Goal: Task Accomplishment & Management: Manage account settings

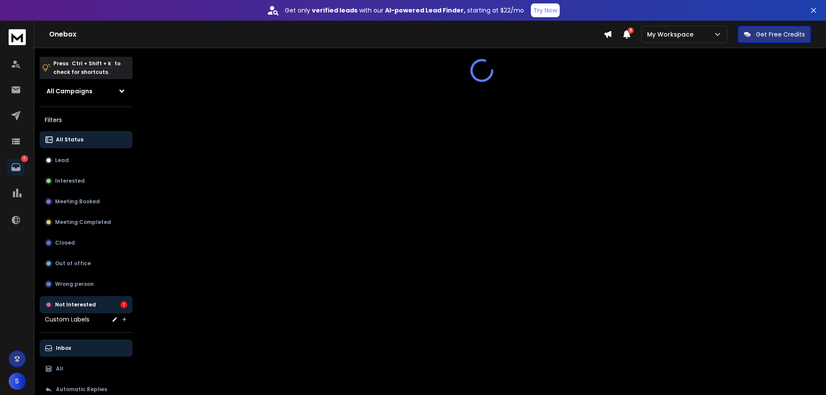
click at [102, 302] on button "Not Interested 1" at bounding box center [86, 304] width 93 height 17
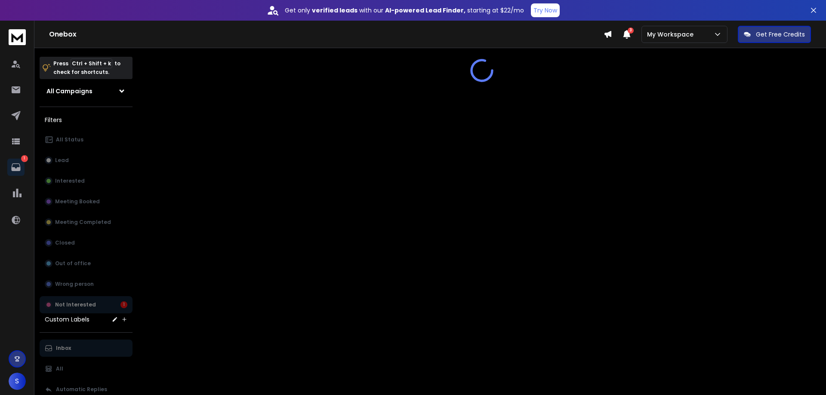
click at [88, 141] on div "All Status Lead Interested Meeting Booked Meeting Completed Closed Out of offic…" at bounding box center [86, 222] width 93 height 182
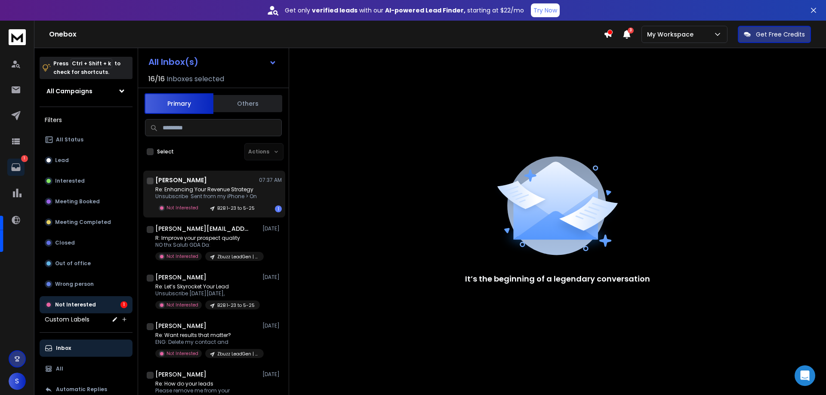
click at [221, 190] on p "Re: Enhancing Your Revenue Strategy" at bounding box center [206, 189] width 103 height 7
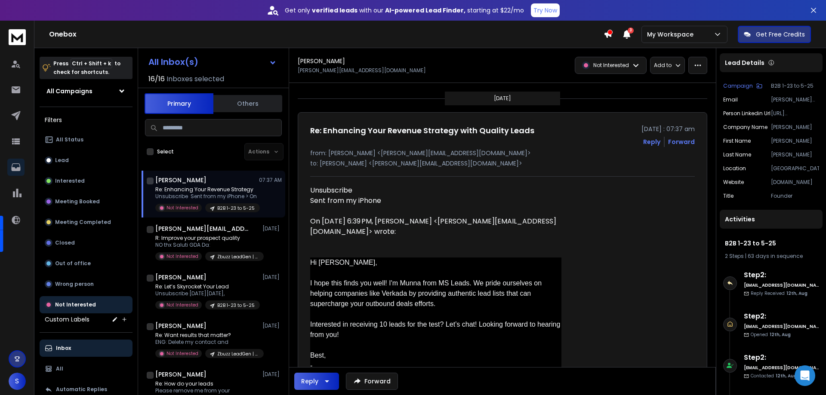
click at [320, 190] on div "Unsubscribe Sent from my iPhone On Aug 11, 2025, at 6:39 PM, Munna Sheikh <munn…" at bounding box center [439, 384] width 258 height 399
drag, startPoint x: 320, startPoint y: 190, endPoint x: 330, endPoint y: 188, distance: 9.5
click at [330, 188] on div "Unsubscribe Sent from my iPhone On Aug 11, 2025, at 6:39 PM, Munna Sheikh <munn…" at bounding box center [439, 384] width 258 height 399
click at [317, 201] on div "Sent from my iPhone" at bounding box center [435, 201] width 251 height 10
drag, startPoint x: 317, startPoint y: 201, endPoint x: 368, endPoint y: 201, distance: 50.7
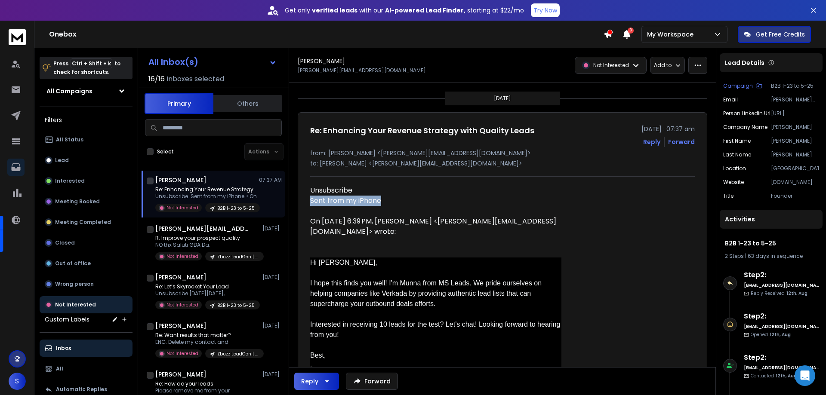
click at [368, 201] on div "Sent from my iPhone" at bounding box center [435, 201] width 251 height 10
click at [66, 124] on h3 "Filters" at bounding box center [86, 120] width 93 height 12
click at [71, 135] on button "All Status" at bounding box center [86, 139] width 93 height 17
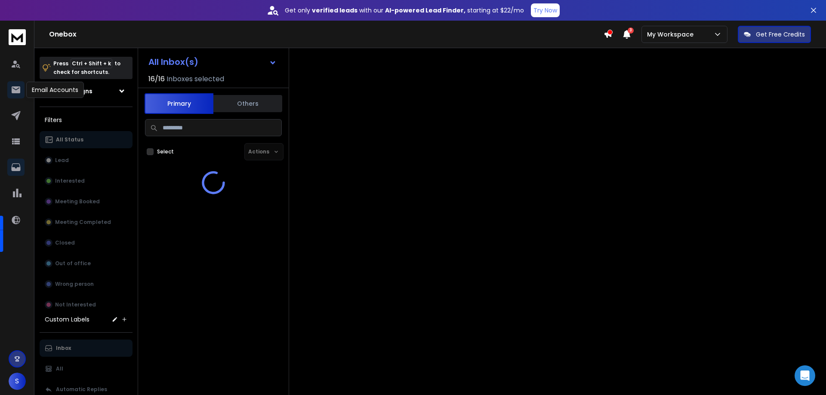
click at [15, 86] on icon at bounding box center [16, 90] width 10 height 10
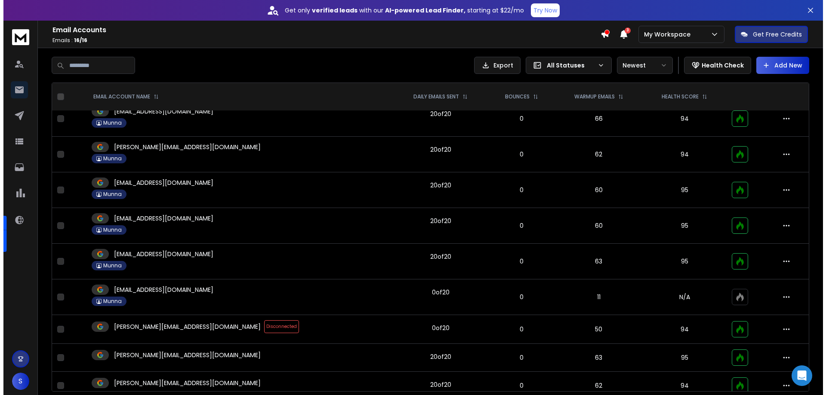
scroll to position [172, 0]
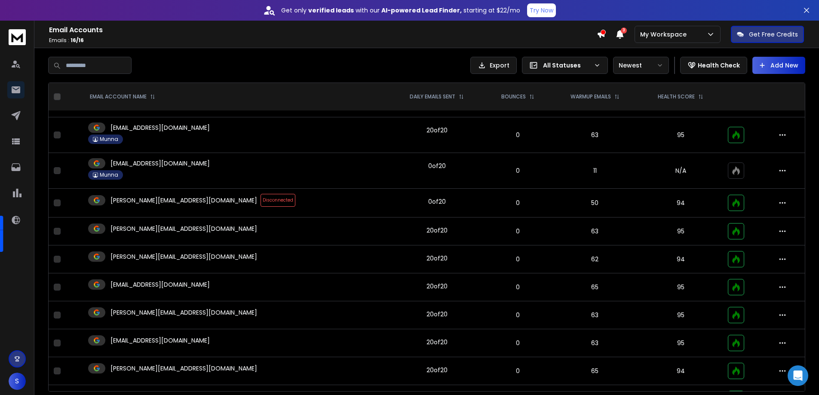
click at [261, 197] on span "Disconnected" at bounding box center [278, 200] width 35 height 13
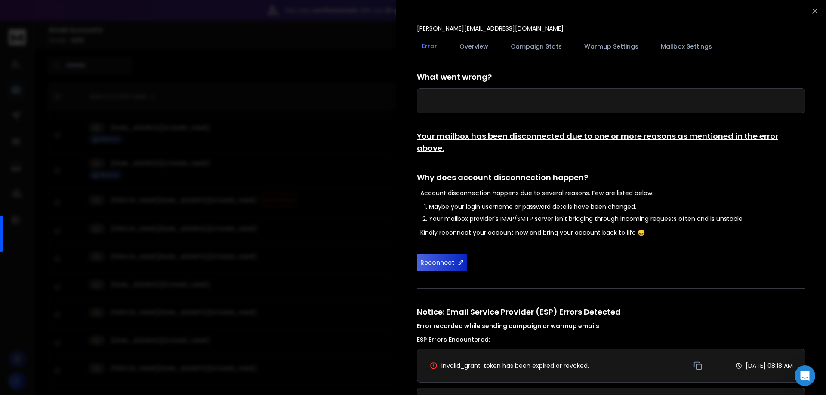
click at [440, 254] on button "Reconnect" at bounding box center [442, 262] width 50 height 17
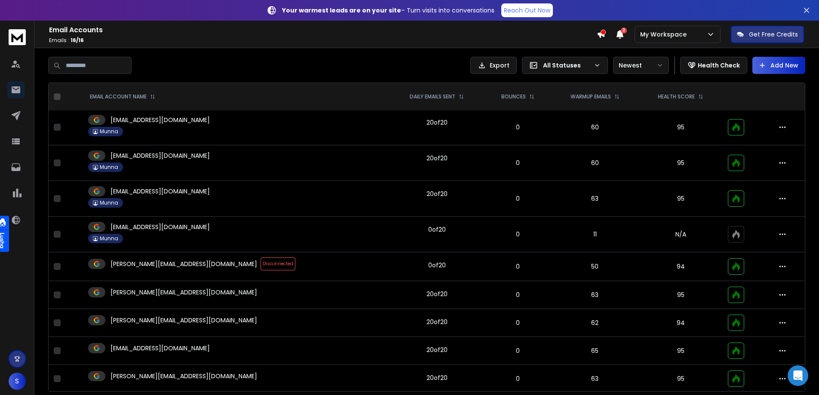
scroll to position [172, 0]
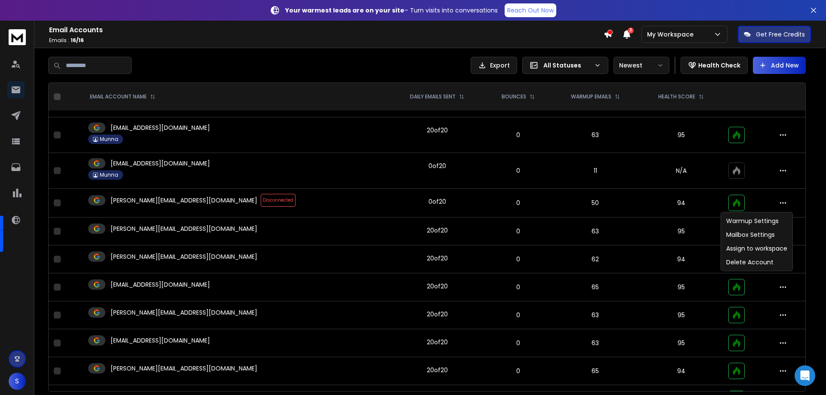
click at [779, 205] on button at bounding box center [782, 203] width 34 height 15
click at [781, 245] on div "Assign to workspace" at bounding box center [756, 249] width 68 height 14
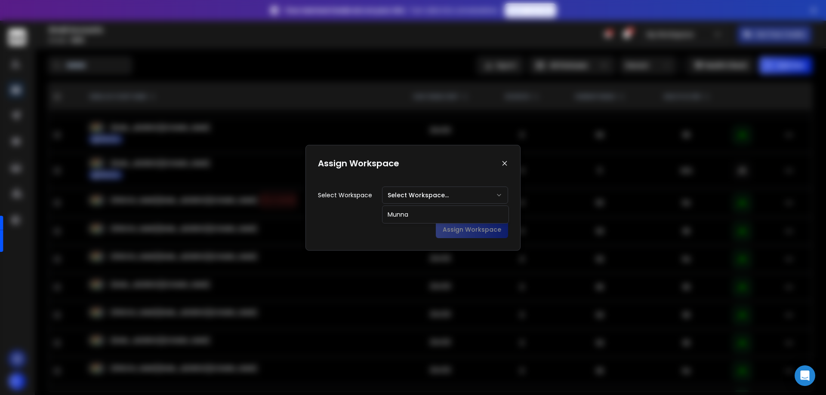
click at [420, 199] on button "Select Workspace..." at bounding box center [445, 195] width 126 height 17
click at [507, 164] on icon at bounding box center [504, 163] width 7 height 7
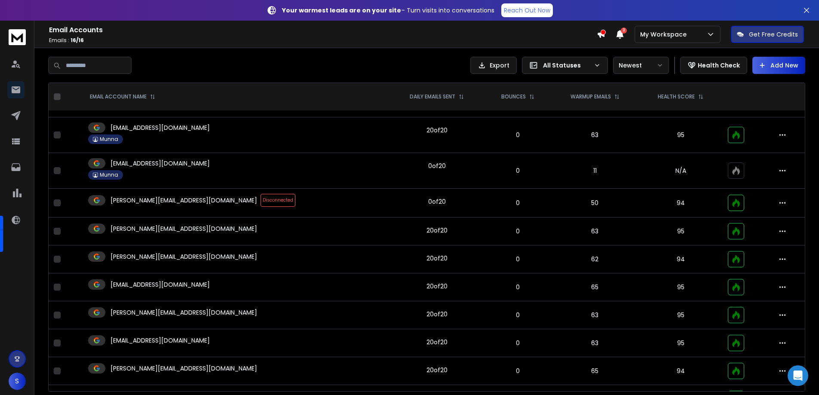
click at [261, 200] on span "Disconnected" at bounding box center [278, 200] width 35 height 13
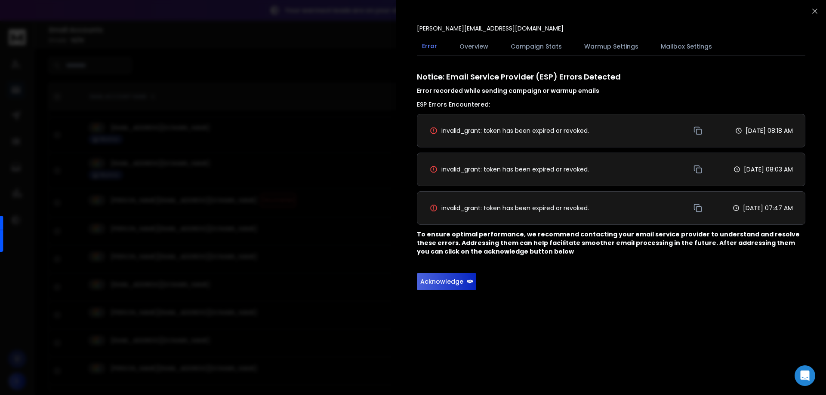
click at [434, 283] on button "Acknowledge" at bounding box center [446, 281] width 59 height 17
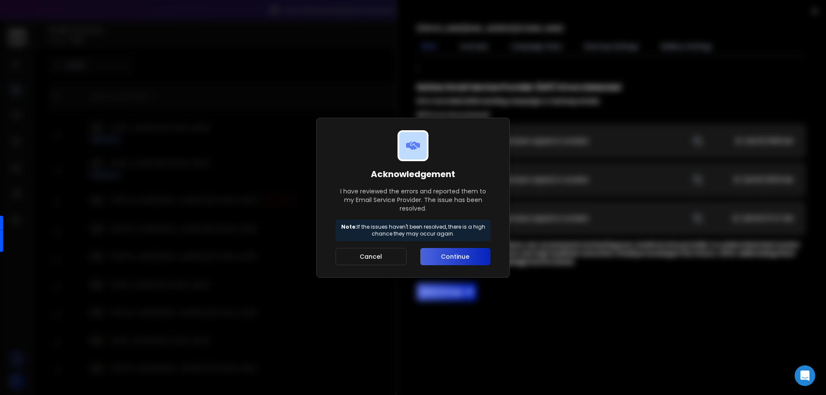
click at [454, 253] on button "Continue" at bounding box center [455, 256] width 70 height 17
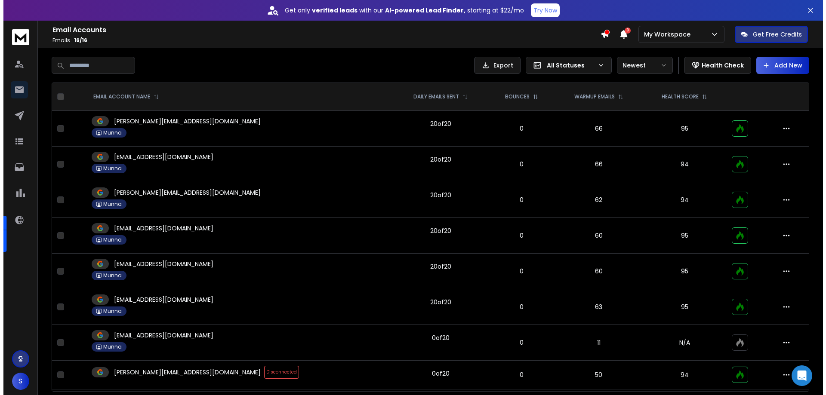
scroll to position [172, 0]
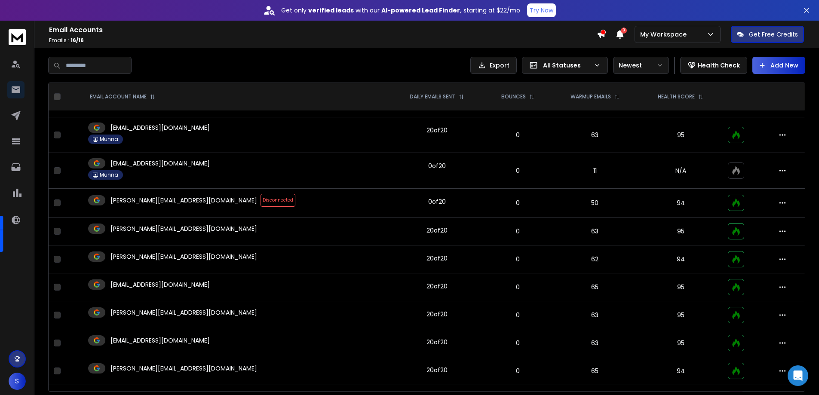
click at [261, 201] on span "Disconnected" at bounding box center [278, 200] width 35 height 13
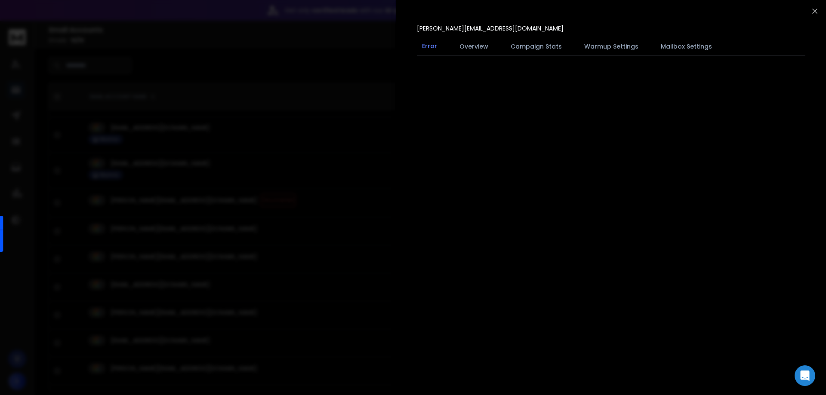
click at [470, 45] on button "Overview" at bounding box center [473, 46] width 39 height 19
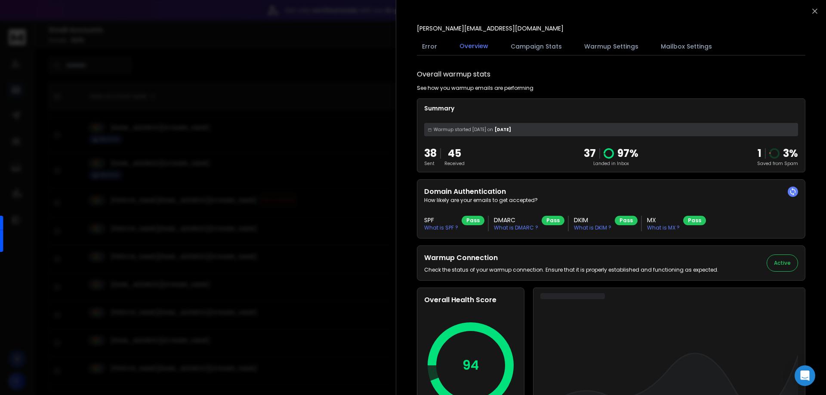
click at [429, 42] on button "Error" at bounding box center [429, 46] width 25 height 19
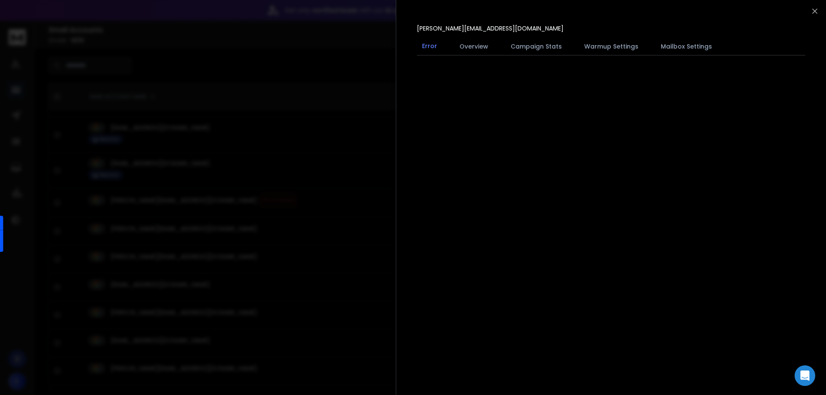
click at [271, 178] on div at bounding box center [413, 197] width 826 height 395
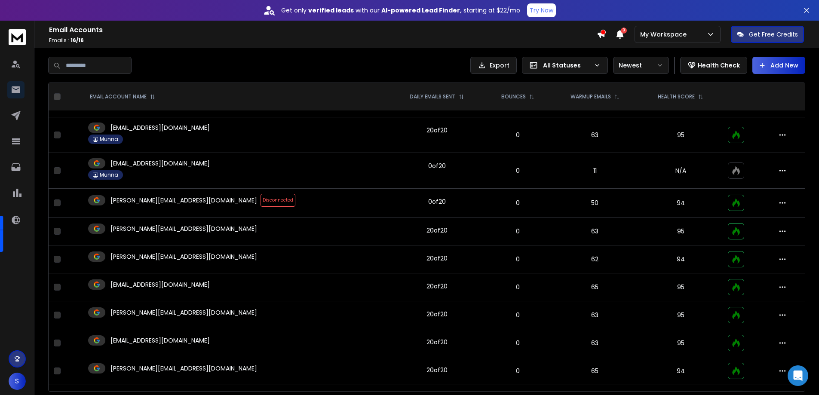
click at [261, 196] on span "Disconnected" at bounding box center [278, 200] width 35 height 13
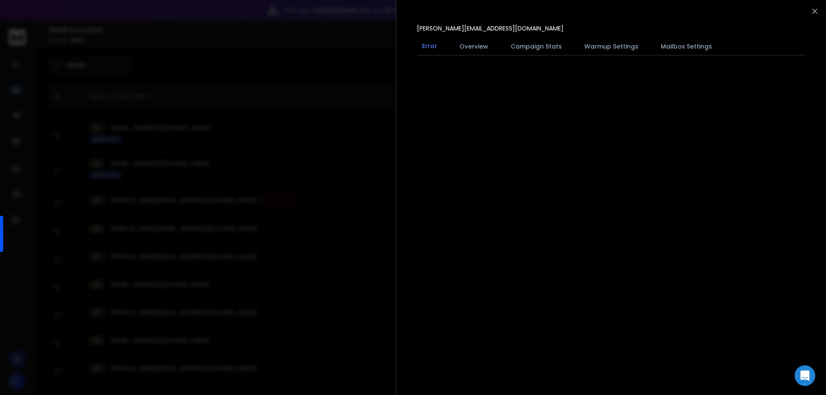
click at [460, 127] on div "Multi Select Table Sheet enzo@missingdataenrichment.com Error Overview Campaign…" at bounding box center [611, 197] width 430 height 395
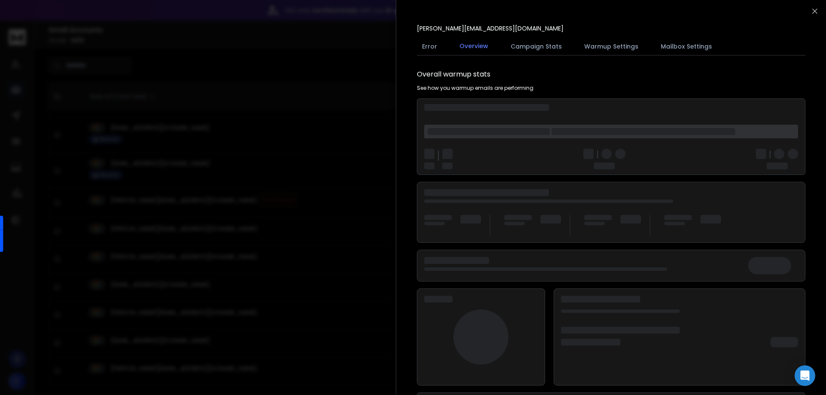
click at [281, 230] on div at bounding box center [413, 197] width 826 height 395
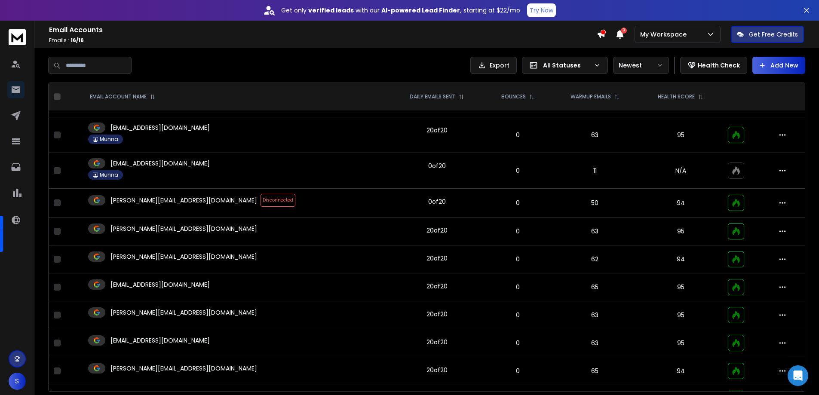
click at [317, 204] on div "enzo@missingdataenrichment.com Disconnected" at bounding box center [236, 200] width 296 height 13
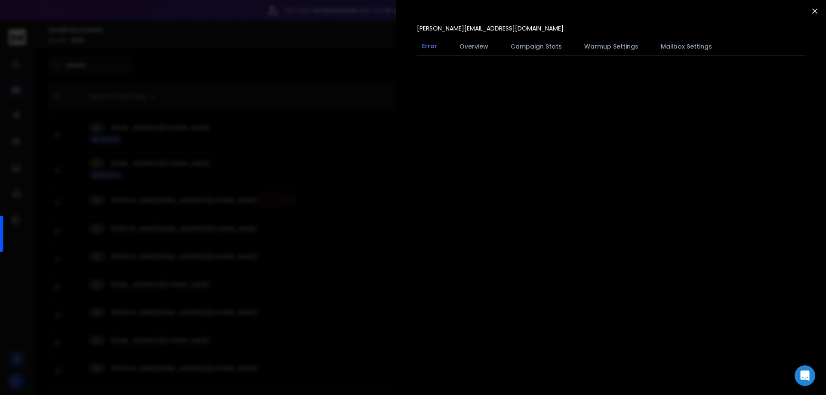
click at [814, 11] on icon "button" at bounding box center [814, 11] width 9 height 9
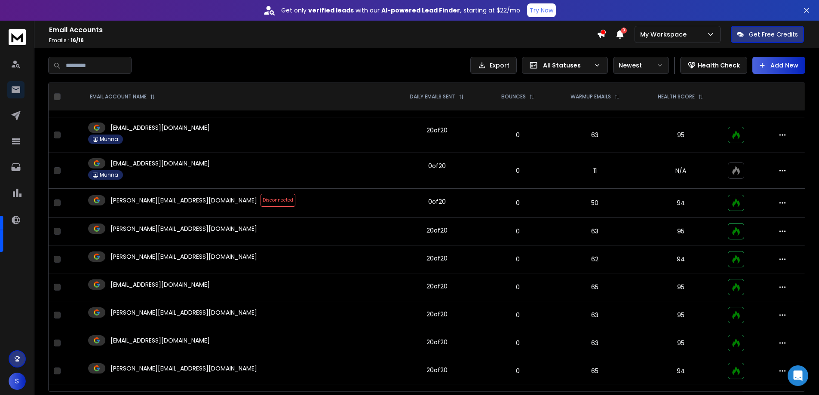
click at [145, 228] on p "[PERSON_NAME][EMAIL_ADDRESS][DOMAIN_NAME]" at bounding box center [184, 228] width 147 height 9
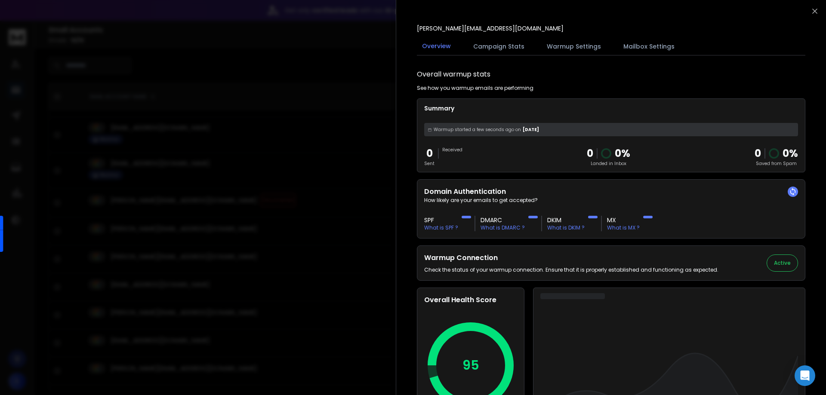
click at [301, 203] on div at bounding box center [413, 197] width 826 height 395
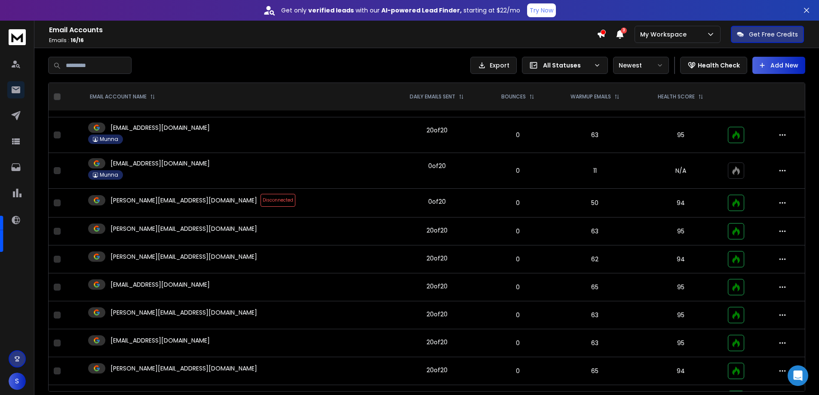
click at [293, 203] on div "enzo@missingdataenrichment.com Disconnected" at bounding box center [236, 200] width 296 height 13
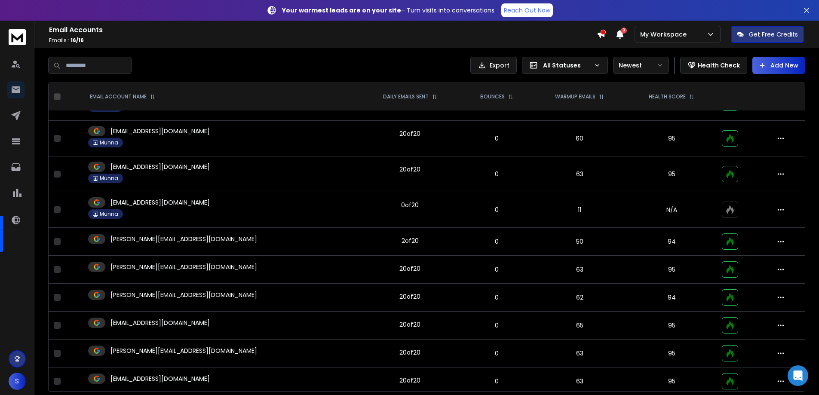
scroll to position [227, 0]
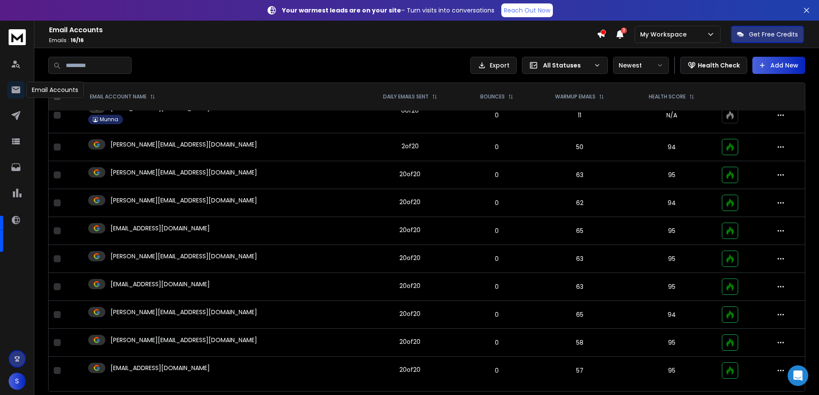
click at [19, 89] on icon at bounding box center [16, 89] width 9 height 7
